Goal: Find specific page/section: Find specific page/section

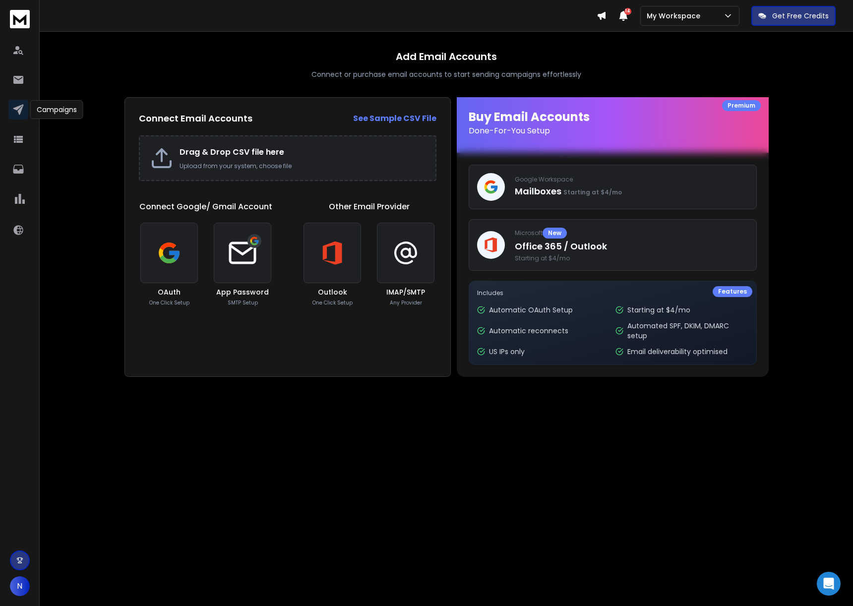
click at [12, 110] on icon at bounding box center [18, 110] width 12 height 12
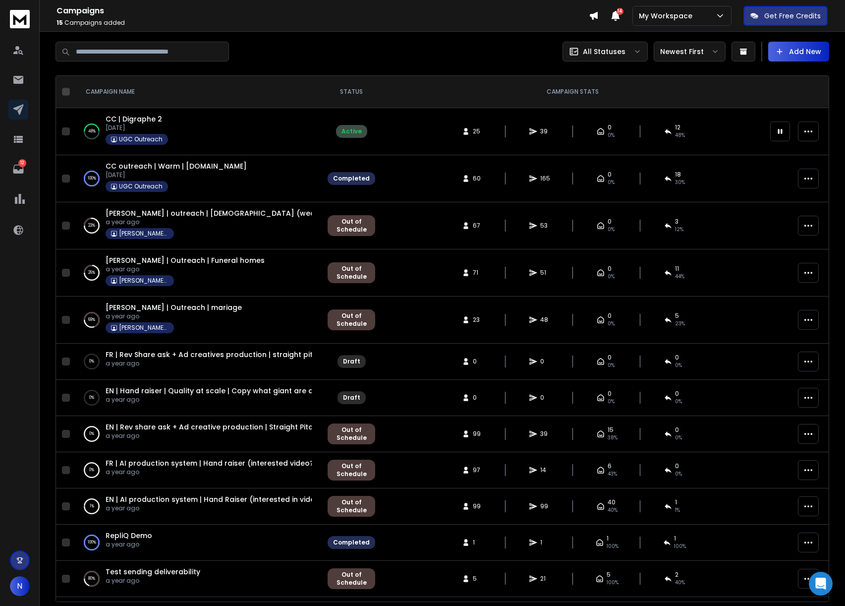
click at [270, 127] on div "48 % CC | Digraphe 2 [DATE] UGC Outreach" at bounding box center [198, 131] width 228 height 35
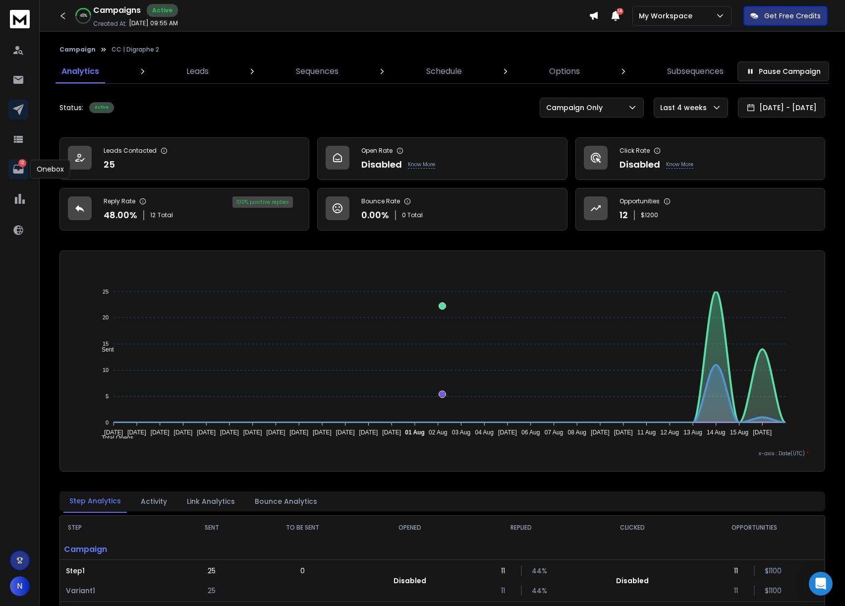
click at [24, 164] on p "12" at bounding box center [22, 163] width 8 height 8
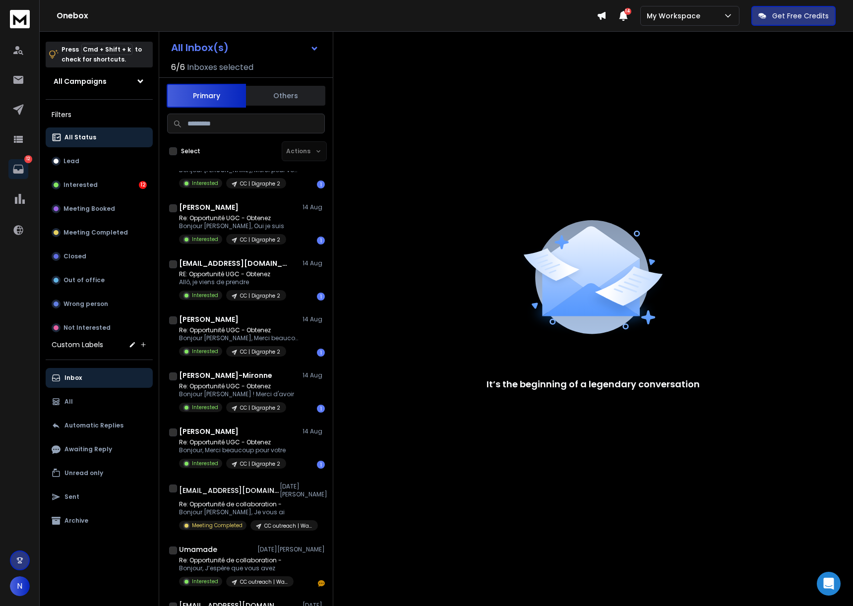
scroll to position [381, 0]
